Goal: Check status

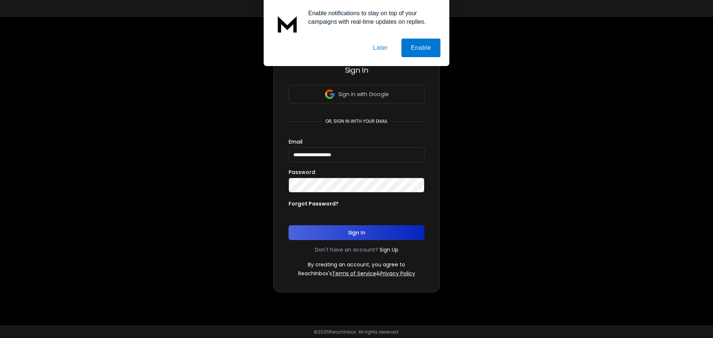
click at [372, 230] on button "Sign In" at bounding box center [357, 232] width 136 height 15
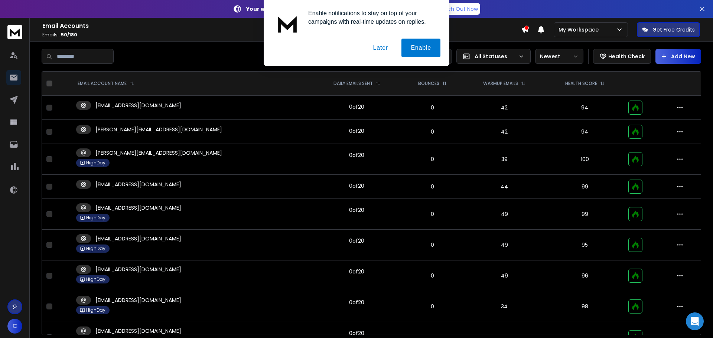
click at [387, 55] on button "Later" at bounding box center [380, 48] width 33 height 19
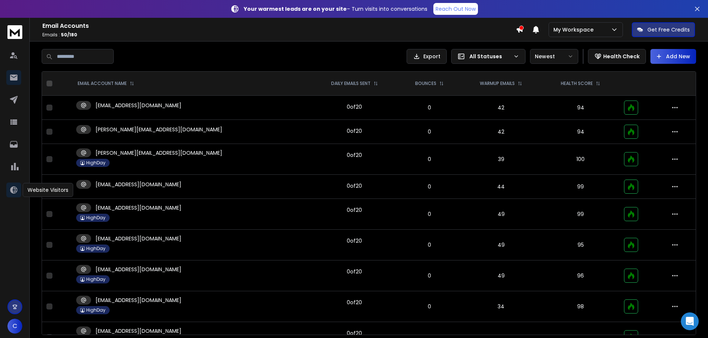
click at [12, 189] on icon at bounding box center [13, 189] width 7 height 7
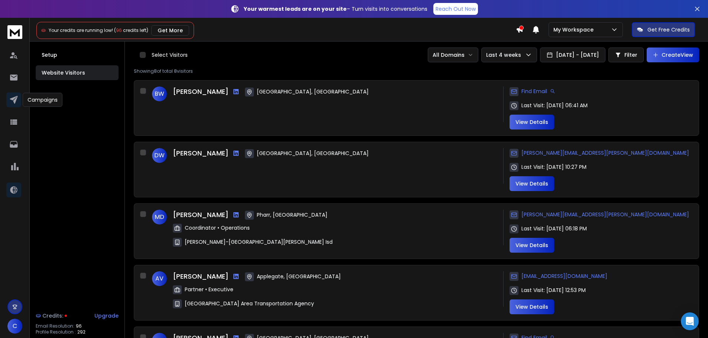
click at [11, 101] on icon at bounding box center [13, 99] width 9 height 9
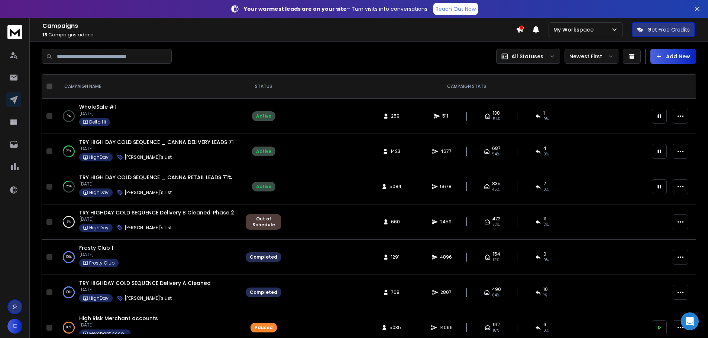
click at [335, 155] on div "1423 4677 687 54 % 4 0 %" at bounding box center [466, 152] width 352 height 12
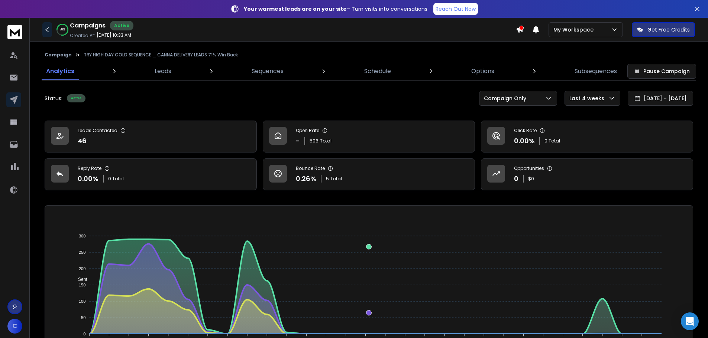
click at [47, 30] on icon at bounding box center [46, 29] width 3 height 5
